Goal: Navigation & Orientation: Find specific page/section

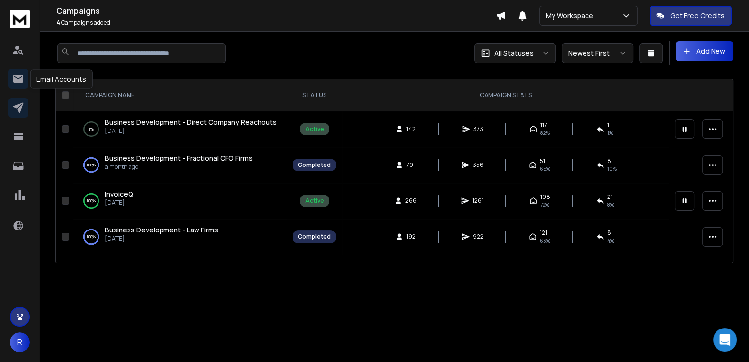
click at [17, 80] on icon at bounding box center [18, 79] width 10 height 8
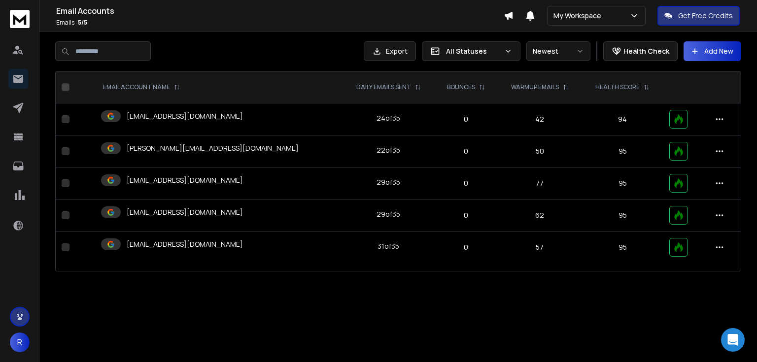
drag, startPoint x: 250, startPoint y: 305, endPoint x: 280, endPoint y: 158, distance: 150.4
click at [250, 305] on div "Get only verified leads with our AI-powered Lead Finder, starting at $22/mo Try…" at bounding box center [378, 181] width 757 height 362
click at [22, 79] on icon at bounding box center [18, 79] width 10 height 8
